Goal: Check status

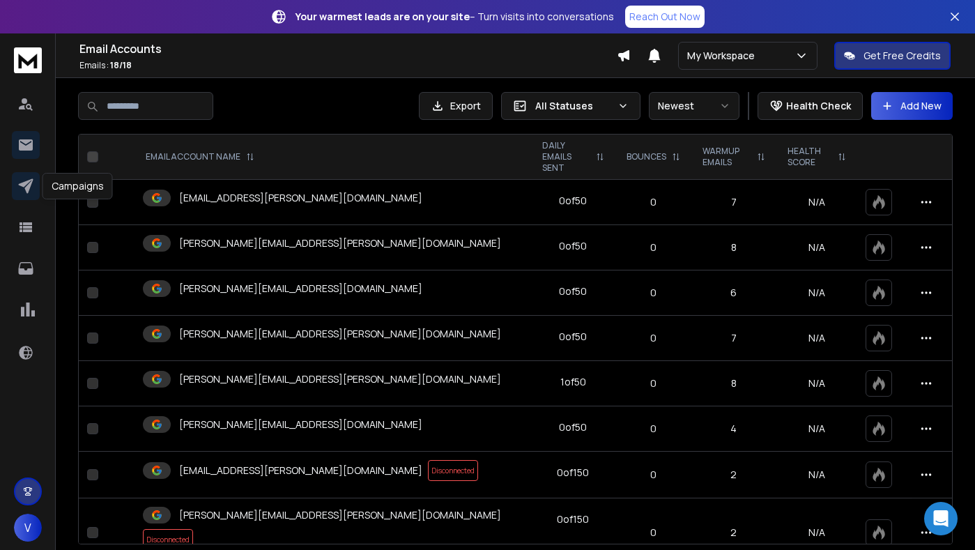
click at [31, 186] on icon at bounding box center [25, 186] width 17 height 17
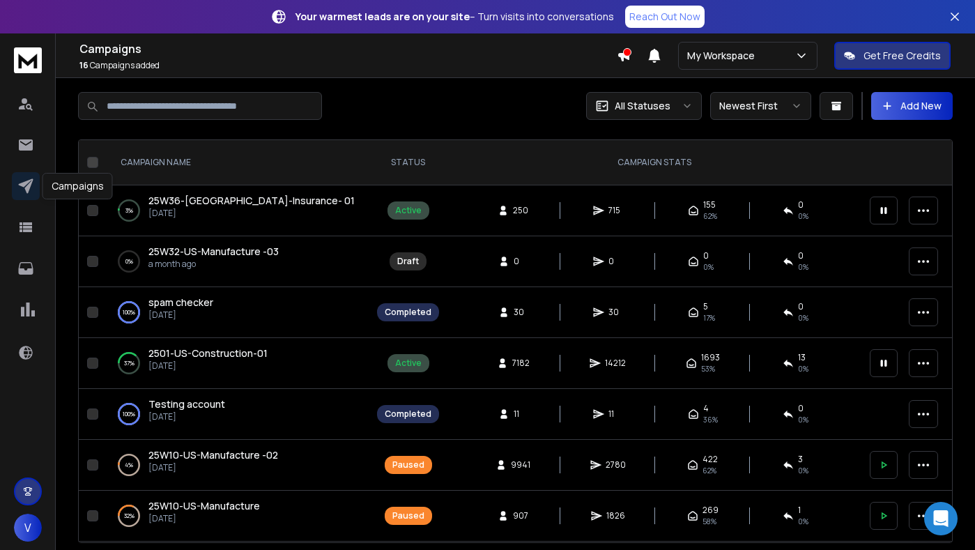
click at [214, 207] on span "25W36-[GEOGRAPHIC_DATA]-Insurance- 01" at bounding box center [251, 200] width 206 height 13
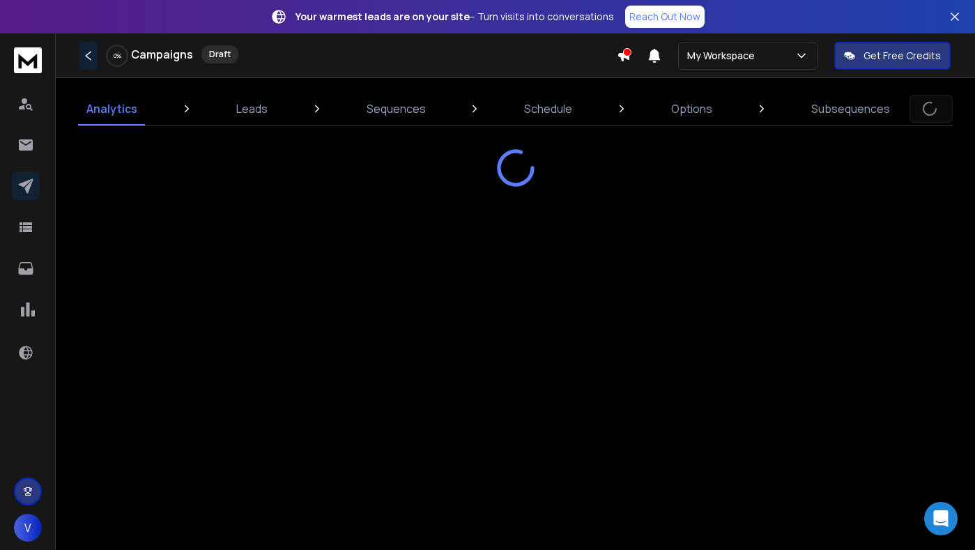
click at [82, 56] on button at bounding box center [88, 56] width 18 height 28
